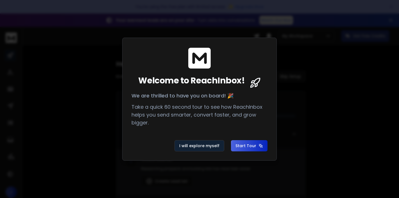
click at [216, 145] on button "I will explore myself" at bounding box center [199, 145] width 50 height 11
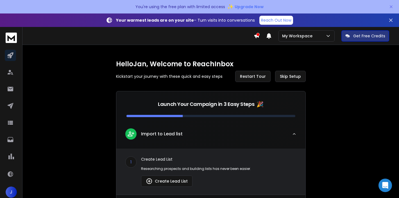
click at [190, 7] on p "You're using the free plan with limited access" at bounding box center [180, 7] width 90 height 6
click at [212, 6] on p "You're using the free plan with limited access" at bounding box center [180, 7] width 90 height 6
click at [170, 9] on p "You're using the free plan with limited access" at bounding box center [180, 7] width 90 height 6
click at [9, 76] on link at bounding box center [10, 72] width 11 height 11
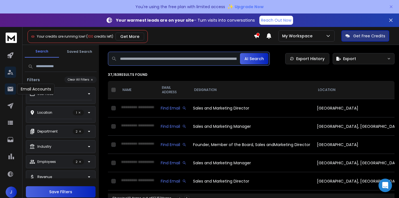
click at [10, 93] on link at bounding box center [10, 88] width 11 height 11
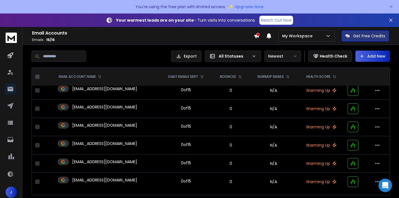
scroll to position [169, 0]
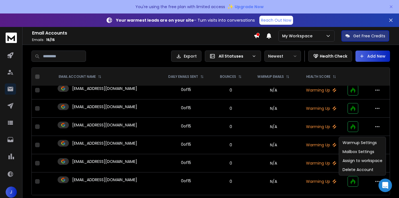
click at [377, 182] on icon at bounding box center [377, 181] width 5 height 5
click at [367, 140] on div "Warmup Settings" at bounding box center [362, 142] width 44 height 9
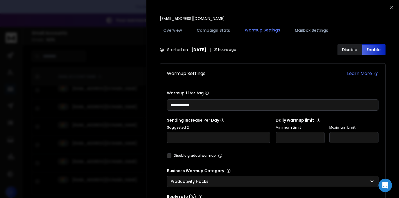
click at [179, 29] on button "Overview" at bounding box center [173, 30] width 26 height 12
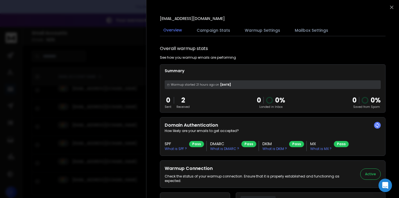
click at [110, 51] on div at bounding box center [199, 99] width 399 height 198
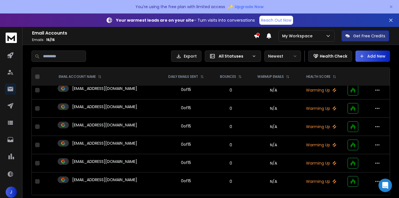
click at [230, 7] on span "✨" at bounding box center [230, 7] width 6 height 8
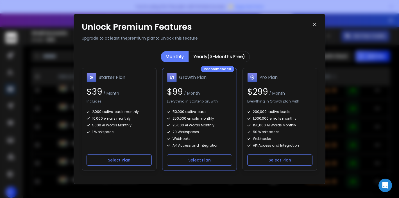
click at [316, 28] on div at bounding box center [314, 31] width 5 height 19
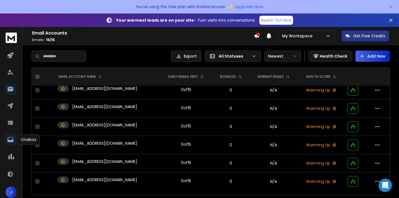
click at [14, 141] on link at bounding box center [10, 139] width 11 height 11
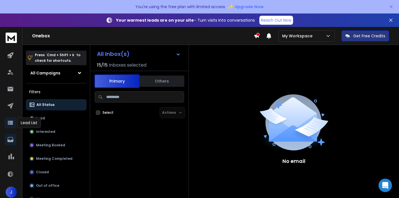
click at [8, 121] on icon at bounding box center [10, 123] width 5 height 4
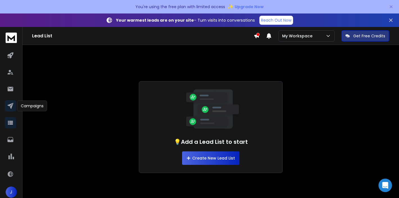
click at [10, 105] on icon at bounding box center [10, 106] width 6 height 6
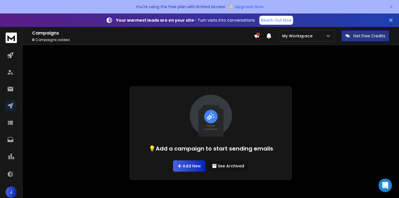
click at [7, 82] on div at bounding box center [11, 116] width 13 height 132
click at [12, 74] on icon at bounding box center [10, 72] width 7 height 7
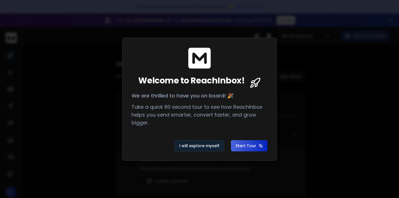
click at [209, 144] on button "I will explore myself" at bounding box center [199, 145] width 50 height 11
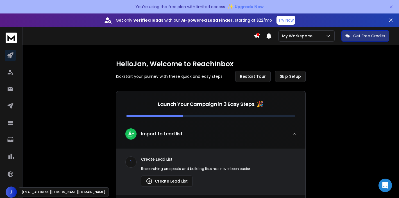
click at [7, 194] on span "J" at bounding box center [11, 191] width 11 height 11
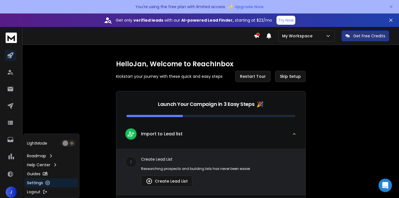
click at [42, 182] on p "Settings" at bounding box center [35, 183] width 16 height 6
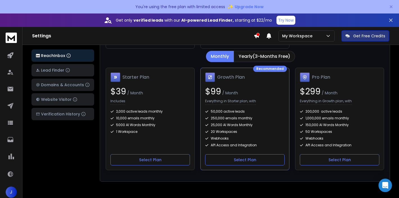
scroll to position [118, 0]
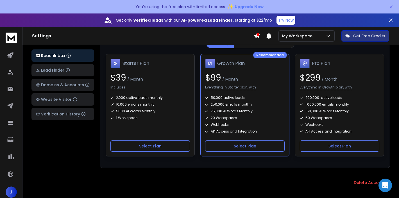
click at [75, 88] on button "Domains & Accounts" at bounding box center [62, 85] width 63 height 12
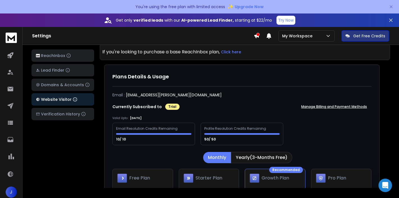
click at [76, 101] on button "Website Visitor" at bounding box center [62, 99] width 63 height 12
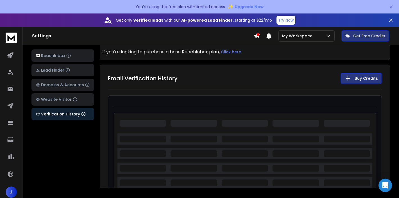
click at [75, 116] on button "Verification History" at bounding box center [62, 114] width 63 height 12
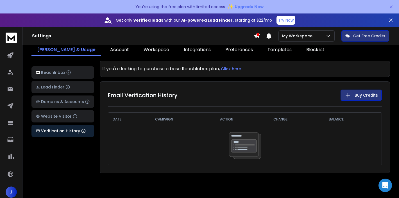
scroll to position [0, 0]
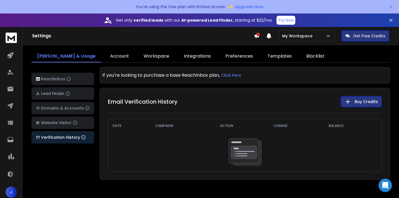
click at [104, 59] on link "Account" at bounding box center [119, 57] width 30 height 12
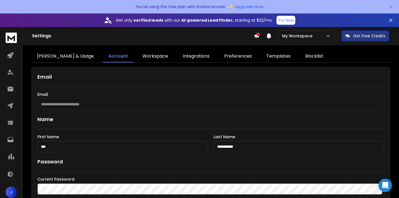
click at [137, 58] on link "Workspace" at bounding box center [155, 57] width 37 height 12
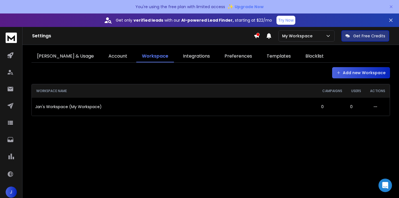
click at [177, 56] on link "Integrations" at bounding box center [196, 57] width 38 height 12
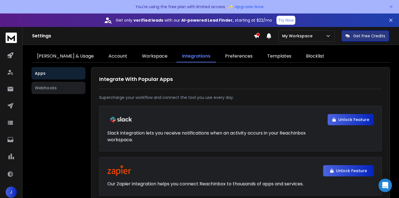
click at [219, 61] on link "Preferences" at bounding box center [238, 57] width 39 height 12
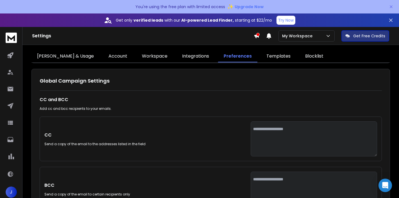
scroll to position [249, 0]
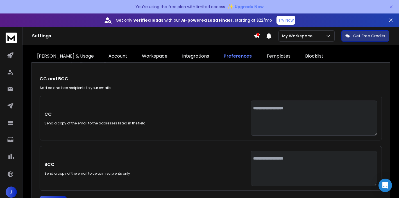
click at [299, 55] on link "Blocklist" at bounding box center [313, 57] width 29 height 12
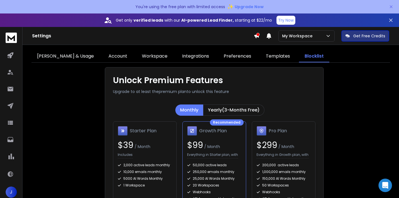
click at [260, 62] on link "Templates" at bounding box center [277, 57] width 35 height 12
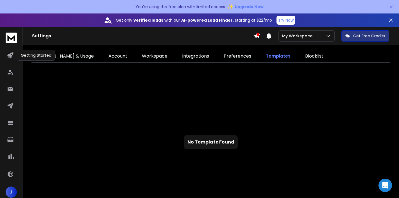
click at [4, 58] on div "J" at bounding box center [11, 113] width 22 height 173
click at [9, 58] on icon at bounding box center [10, 55] width 7 height 7
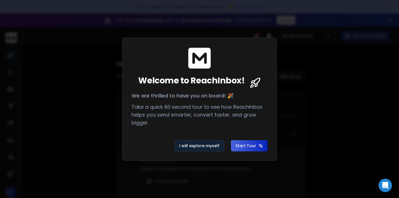
click at [209, 140] on button "I will explore myself" at bounding box center [199, 145] width 50 height 11
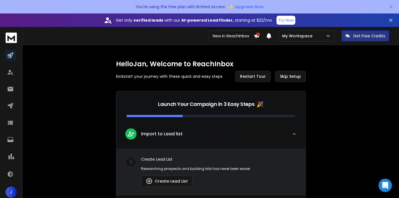
click at [255, 38] on icon at bounding box center [257, 36] width 6 height 6
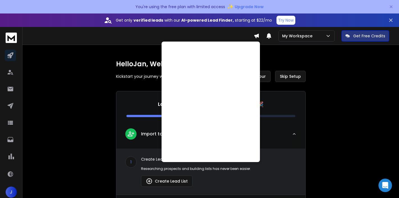
click at [257, 36] on icon at bounding box center [256, 36] width 4 height 4
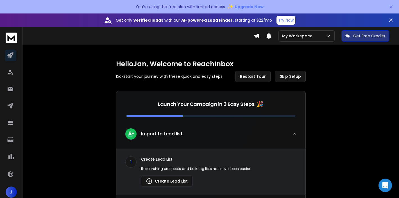
click at [257, 36] on icon at bounding box center [256, 36] width 4 height 4
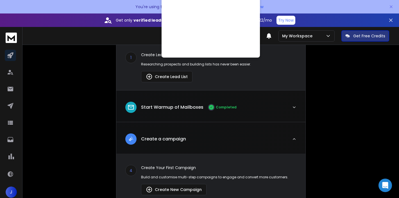
scroll to position [151, 0]
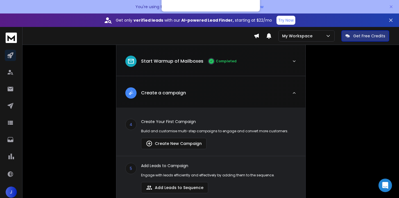
click at [293, 60] on icon "button" at bounding box center [294, 61] width 4 height 4
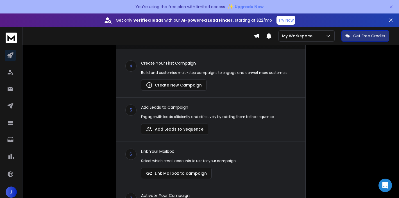
scroll to position [297, 0]
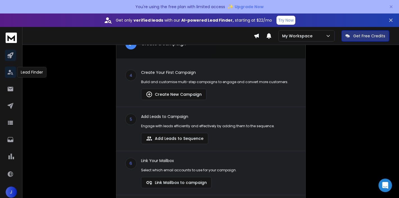
click at [8, 74] on icon at bounding box center [11, 73] width 6 height 3
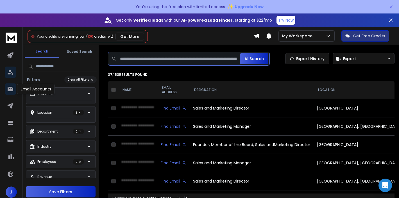
click at [8, 94] on link at bounding box center [10, 88] width 11 height 11
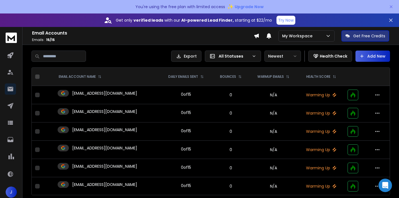
click at [10, 113] on div at bounding box center [11, 106] width 13 height 13
click at [10, 109] on icon at bounding box center [10, 106] width 7 height 7
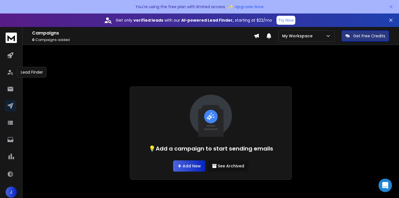
click at [15, 72] on link at bounding box center [10, 72] width 11 height 11
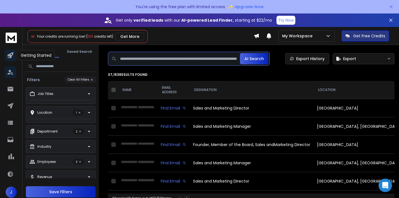
click at [10, 55] on icon at bounding box center [10, 55] width 6 height 6
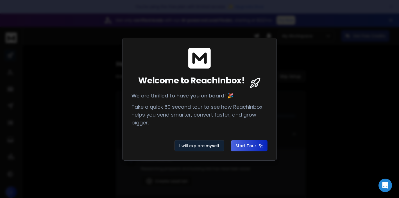
click at [188, 145] on button "I will explore myself" at bounding box center [199, 145] width 50 height 11
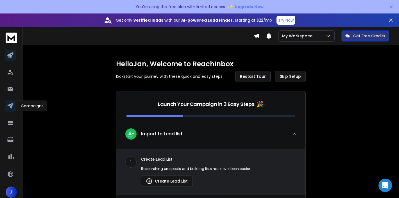
click at [10, 103] on icon at bounding box center [10, 106] width 7 height 7
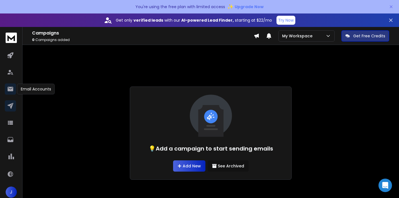
click at [8, 90] on icon at bounding box center [11, 89] width 6 height 4
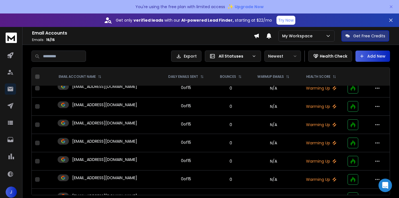
scroll to position [169, 0]
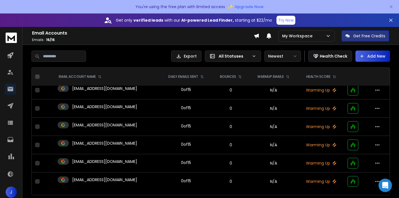
click at [378, 179] on icon at bounding box center [377, 181] width 5 height 5
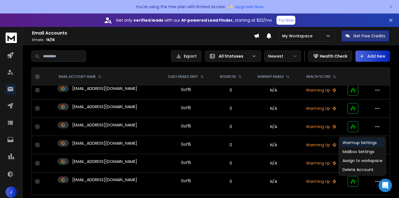
click at [370, 144] on div "Warmup Settings" at bounding box center [362, 142] width 44 height 9
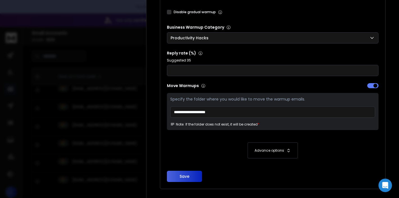
scroll to position [150, 0]
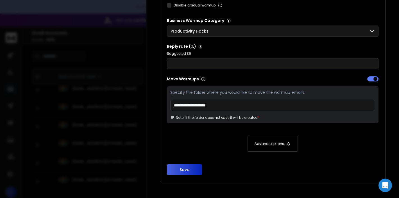
click at [281, 147] on div "Advance options" at bounding box center [272, 144] width 50 height 16
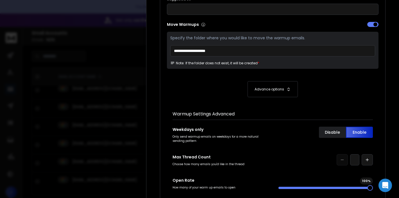
scroll to position [156, 0]
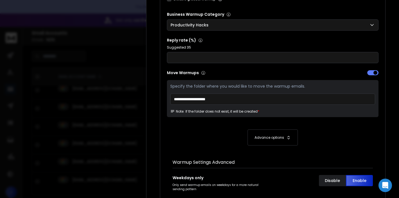
click at [280, 139] on p "Advance options" at bounding box center [268, 137] width 29 height 4
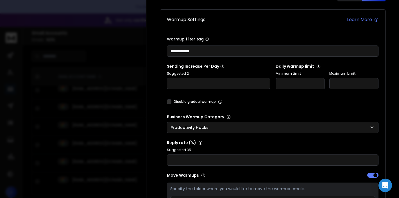
scroll to position [0, 0]
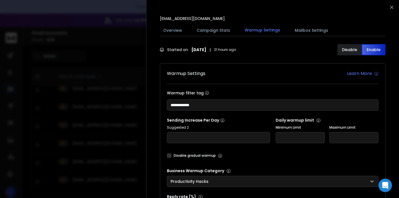
click at [216, 30] on button "Campaign Stats" at bounding box center [213, 30] width 40 height 12
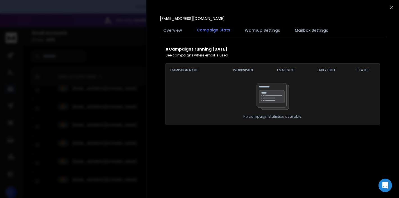
click at [179, 28] on button "Overview" at bounding box center [173, 30] width 26 height 12
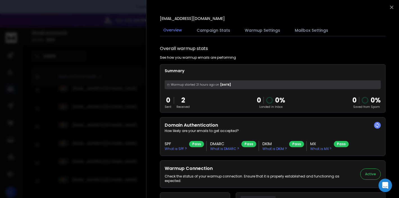
click at [105, 48] on div at bounding box center [199, 99] width 399 height 198
